Goal: Task Accomplishment & Management: Use online tool/utility

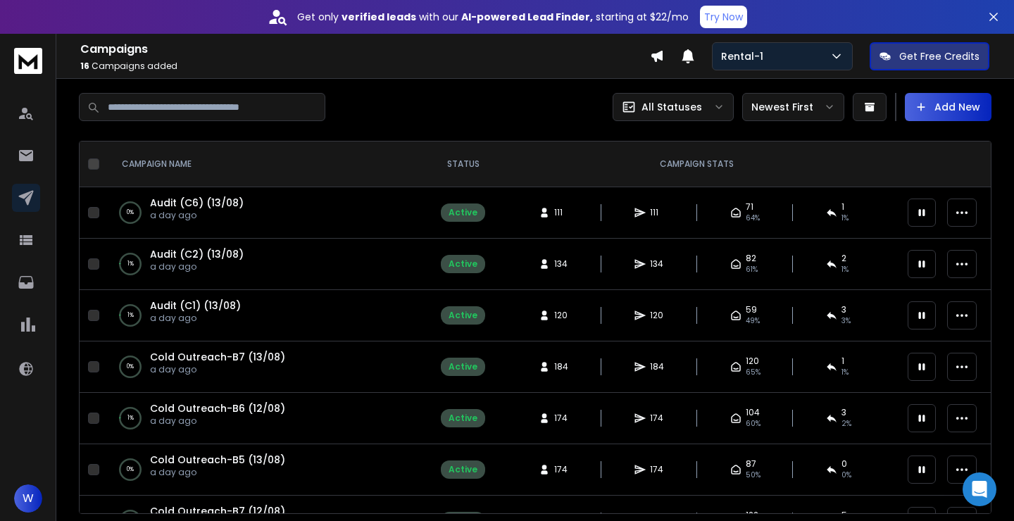
click at [819, 68] on button "Rental-1" at bounding box center [782, 56] width 141 height 28
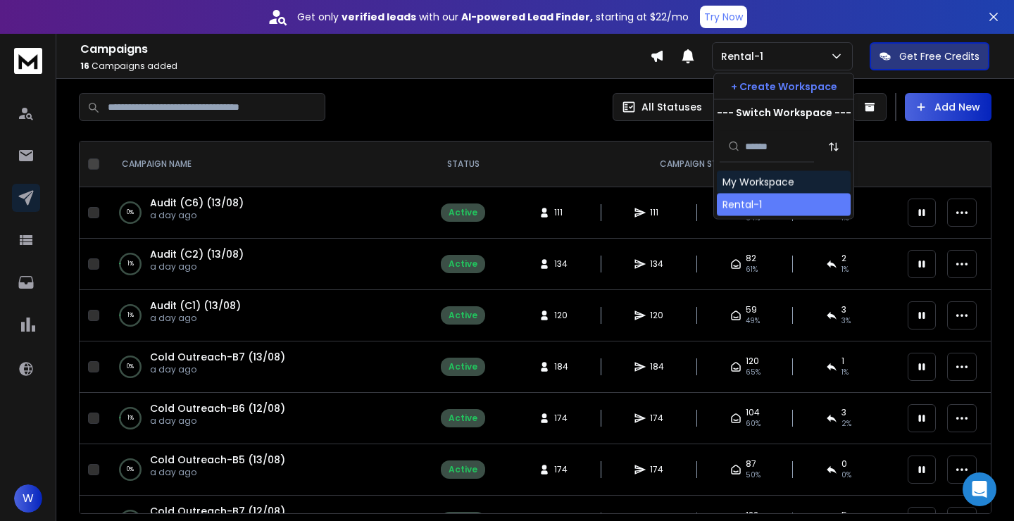
click at [497, 112] on div at bounding box center [307, 107] width 456 height 28
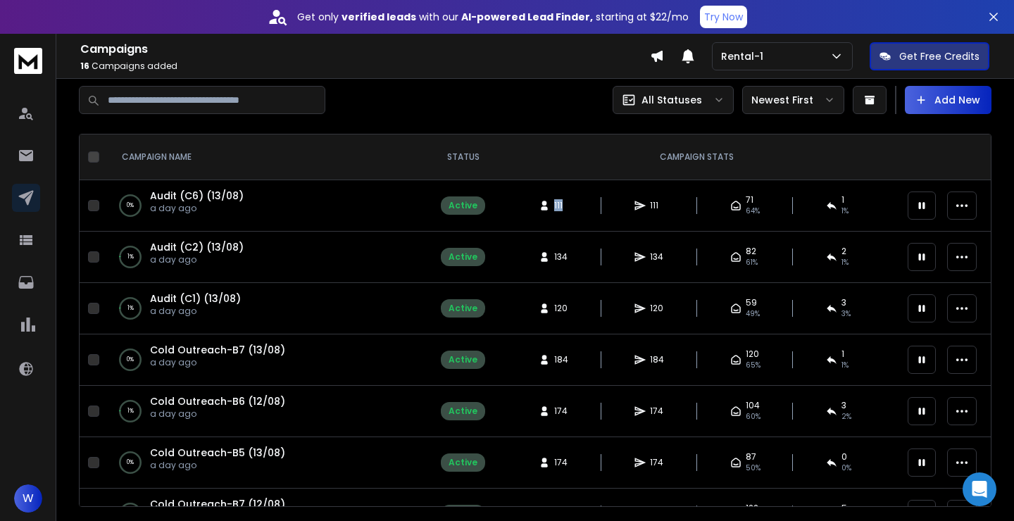
drag, startPoint x: 523, startPoint y: 203, endPoint x: 576, endPoint y: 204, distance: 52.8
click at [576, 204] on div "111 111 71 64 % 1 1 %" at bounding box center [697, 205] width 352 height 23
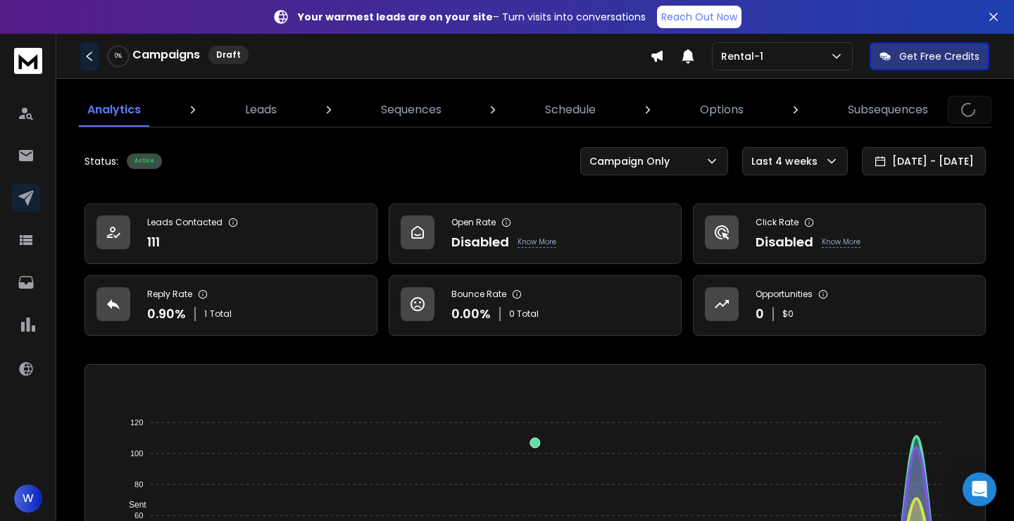
click at [87, 56] on icon at bounding box center [89, 55] width 6 height 9
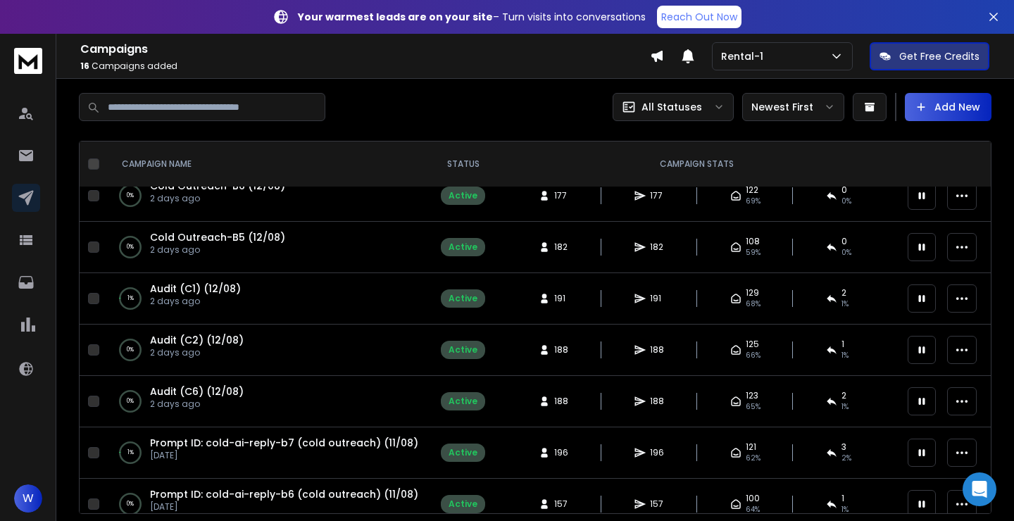
scroll to position [507, 0]
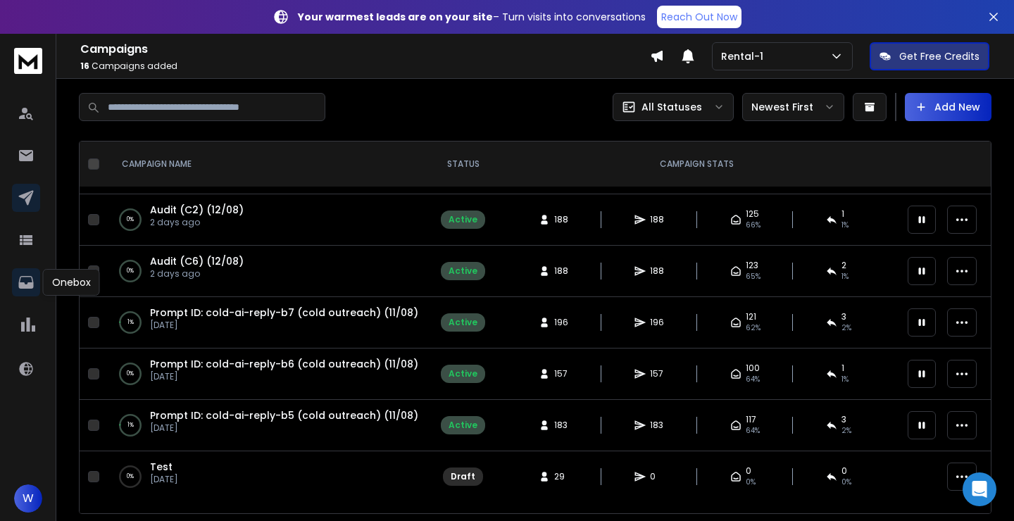
click at [20, 287] on icon at bounding box center [25, 282] width 15 height 13
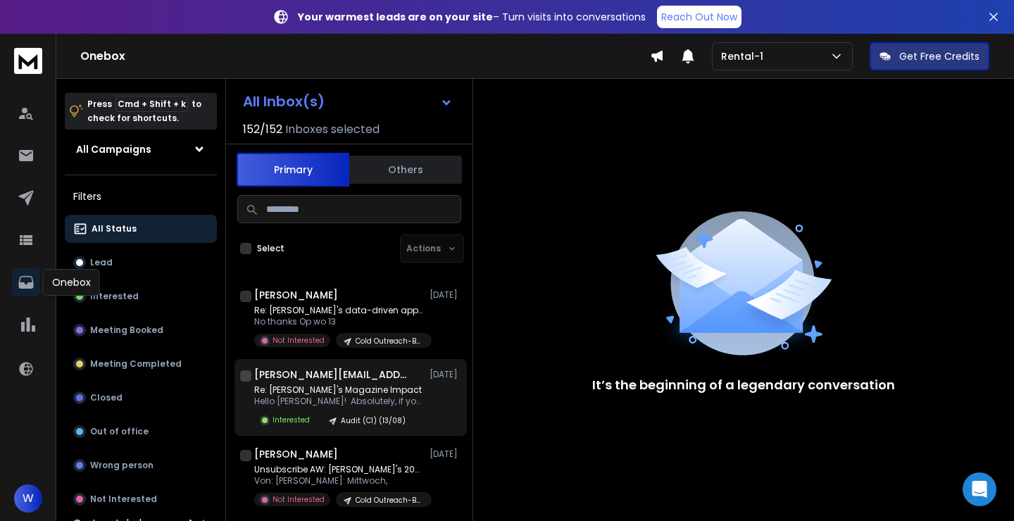
click at [361, 396] on p "Hello [PERSON_NAME]! Absolutely, if you want" at bounding box center [338, 401] width 169 height 11
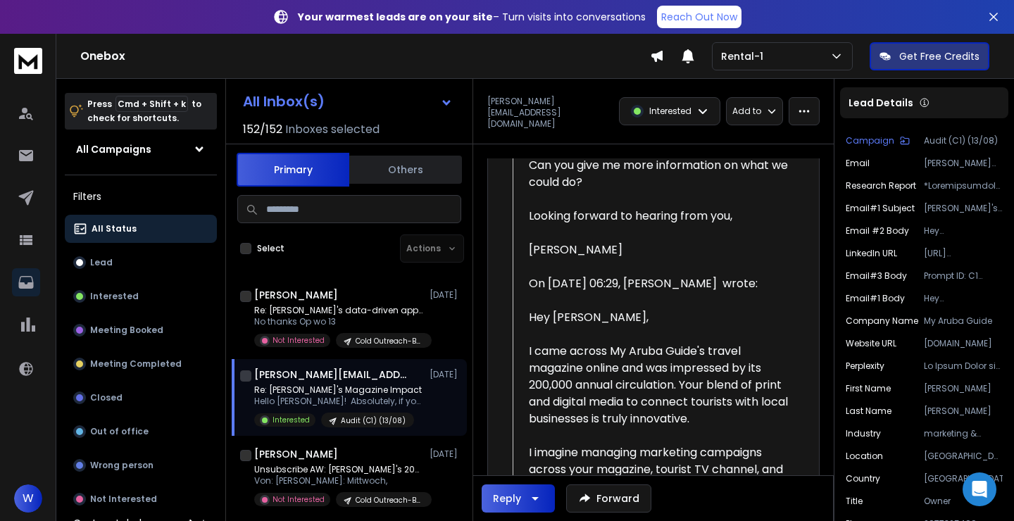
scroll to position [461, 0]
